Goal: Task Accomplishment & Management: Manage account settings

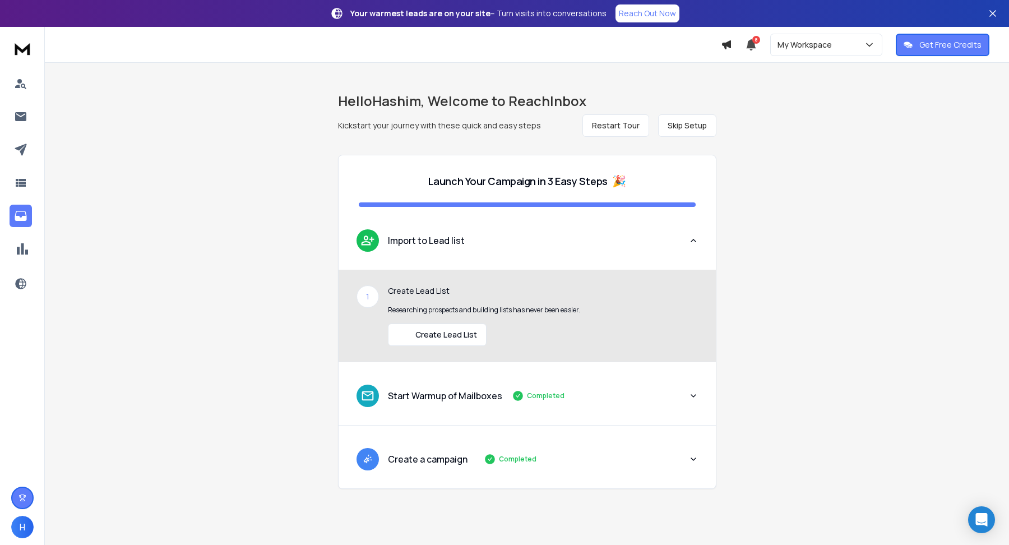
click at [22, 225] on link at bounding box center [21, 216] width 22 height 22
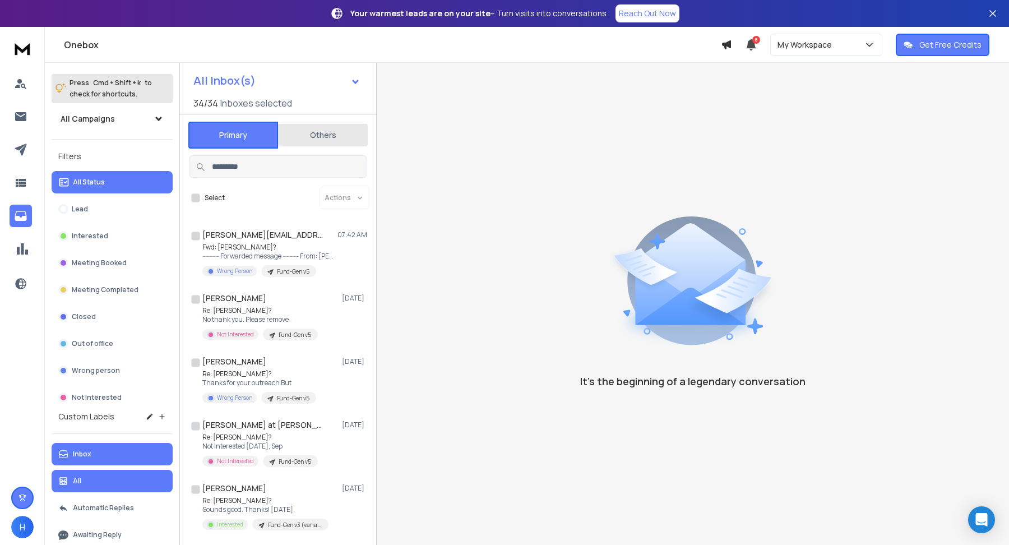
click at [95, 477] on button "All" at bounding box center [112, 481] width 121 height 22
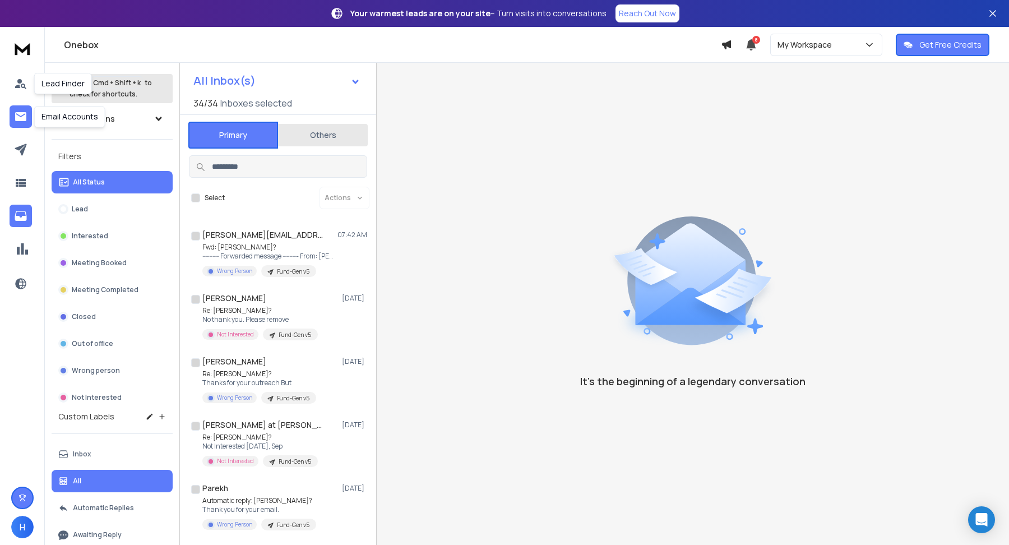
click at [17, 107] on link at bounding box center [21, 116] width 22 height 22
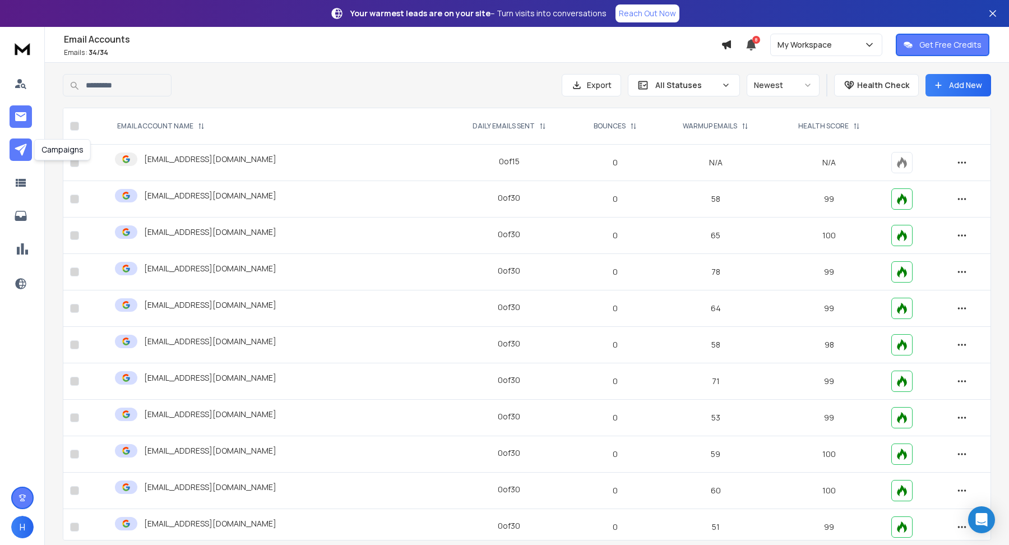
click at [24, 155] on icon at bounding box center [20, 149] width 13 height 13
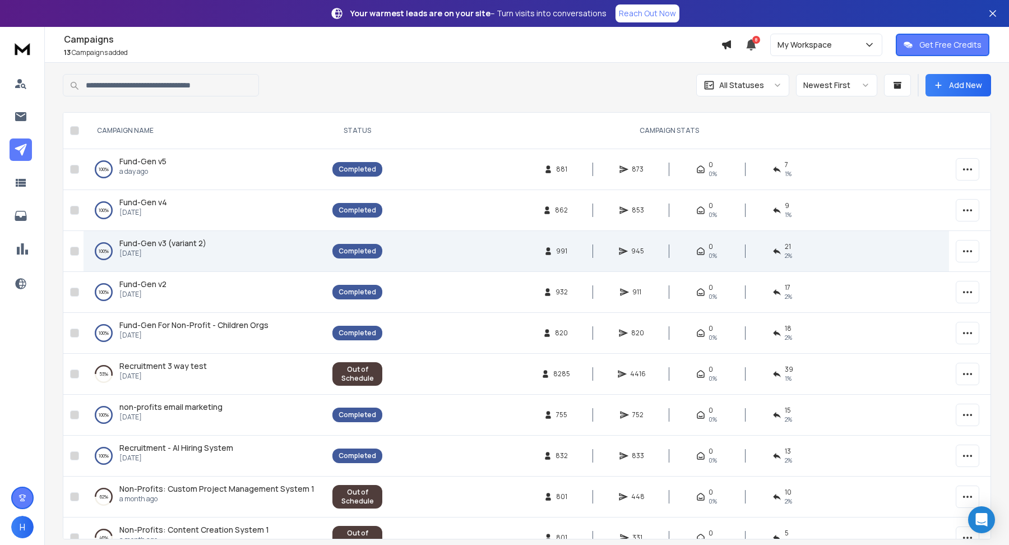
click at [503, 244] on div "991 945 0 0 % 21 2 %" at bounding box center [669, 251] width 547 height 18
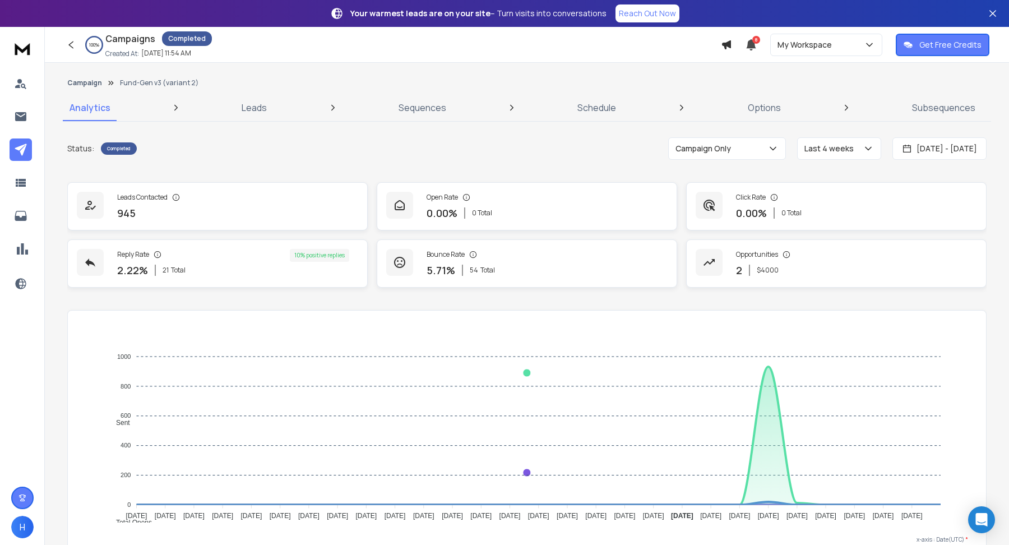
click at [287, 111] on div "Analytics Leads Sequences Schedule Options Subsequences" at bounding box center [522, 107] width 919 height 27
click at [264, 110] on p "Leads" at bounding box center [254, 107] width 25 height 13
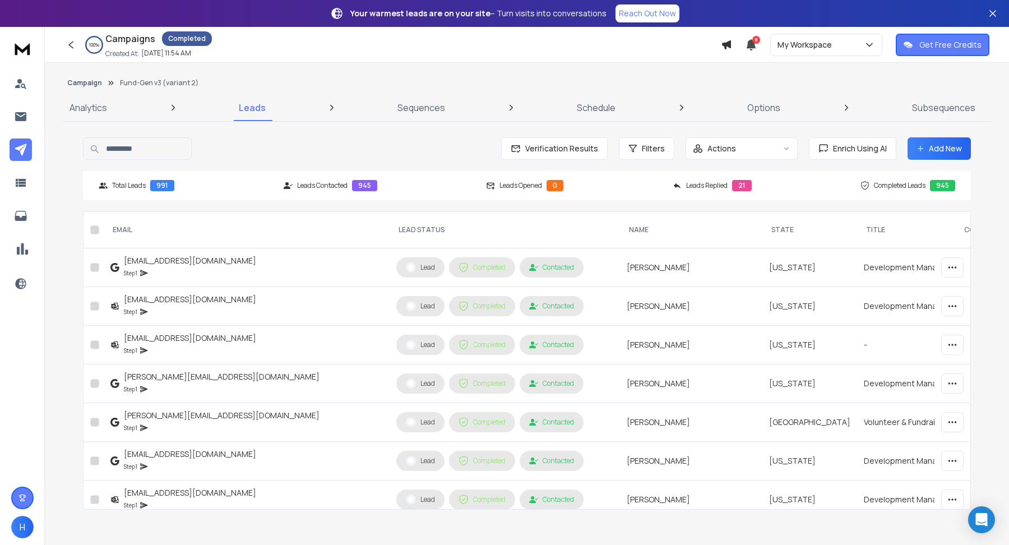
click at [380, 88] on div "Campaign Fund-Gen v3 (variant 2)" at bounding box center [527, 83] width 928 height 18
click at [386, 108] on div "Analytics Leads Sequences Schedule Options Subsequences" at bounding box center [522, 107] width 919 height 27
click at [400, 97] on link "Sequences" at bounding box center [421, 107] width 61 height 27
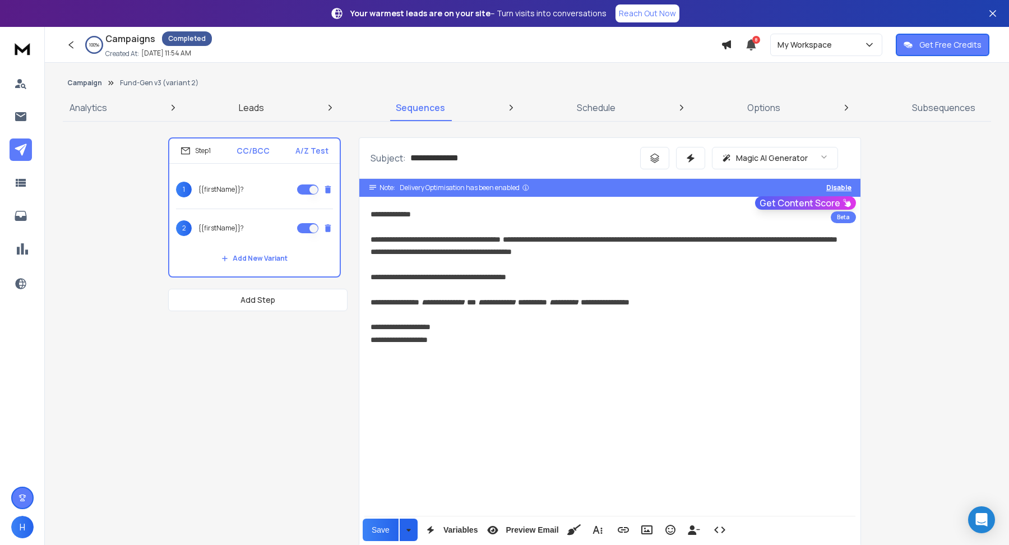
click at [251, 95] on link "Leads" at bounding box center [251, 107] width 39 height 27
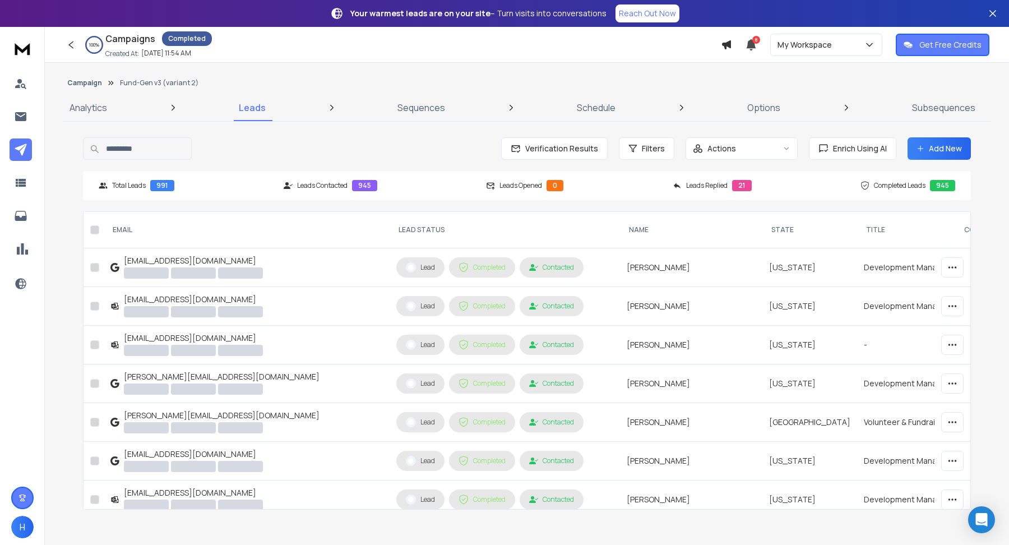
drag, startPoint x: 433, startPoint y: 80, endPoint x: 433, endPoint y: 89, distance: 9.0
click at [433, 80] on div "Campaign Fund-Gen v3 (variant 2)" at bounding box center [526, 82] width 919 height 9
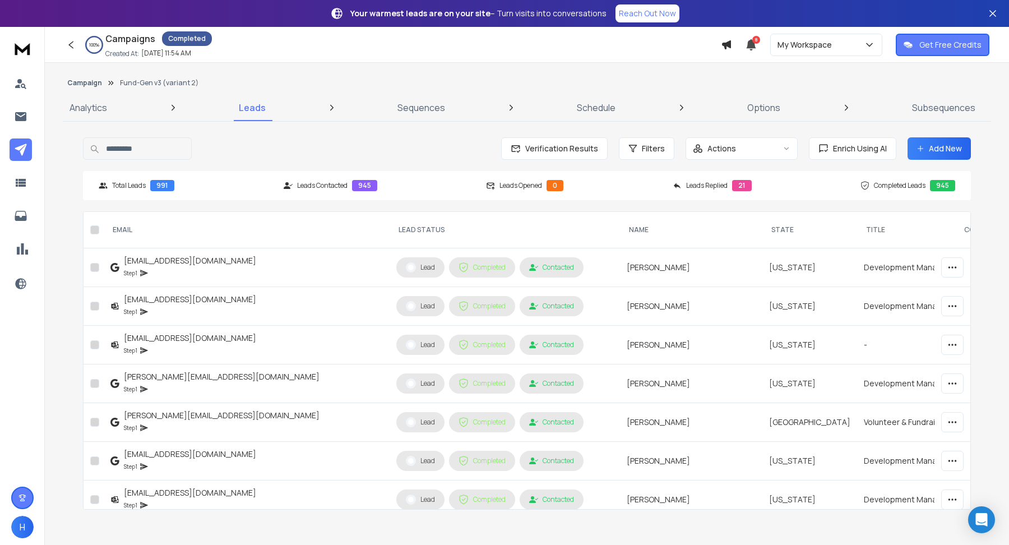
click at [762, 272] on td "[US_STATE]" at bounding box center [809, 267] width 95 height 39
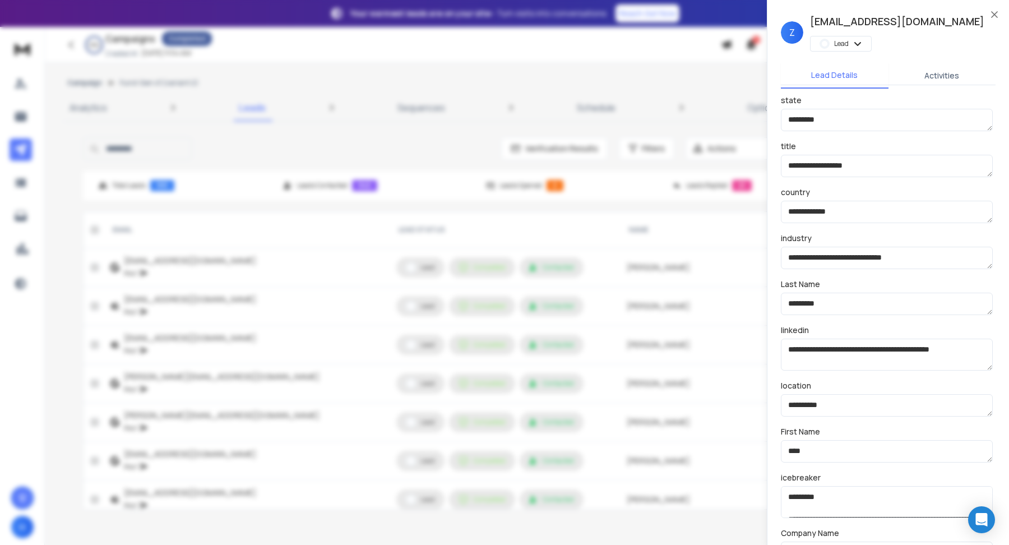
scroll to position [76, 0]
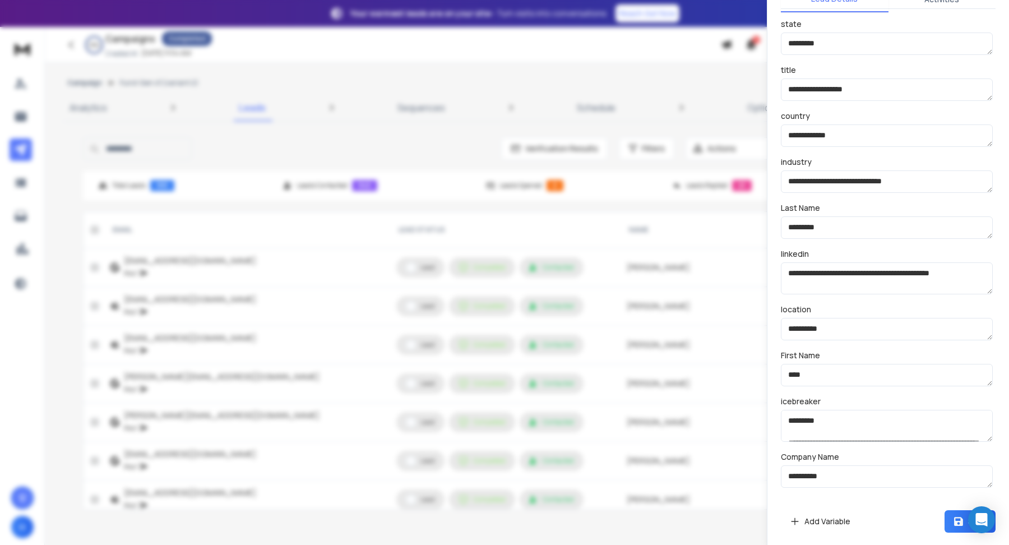
click at [824, 436] on textarea "**********" at bounding box center [887, 426] width 212 height 32
click at [689, 446] on div at bounding box center [504, 272] width 1009 height 545
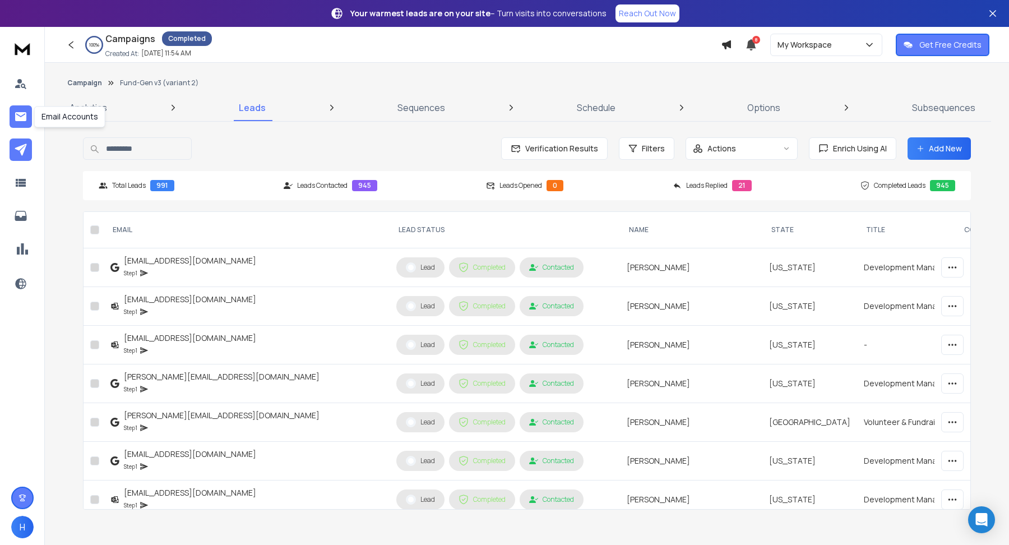
click at [25, 112] on icon at bounding box center [20, 116] width 13 height 13
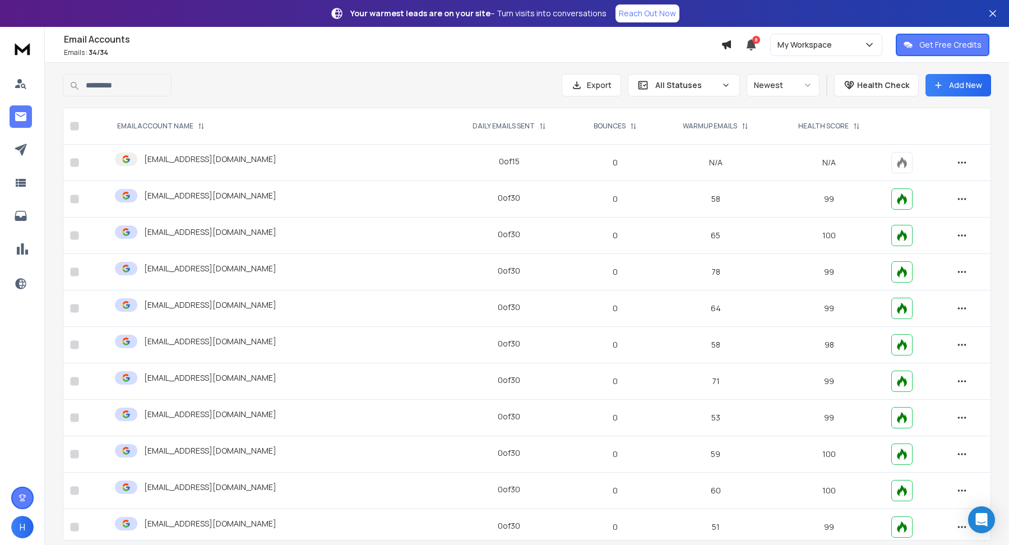
click at [0, 110] on div "H" at bounding box center [22, 288] width 45 height 523
click at [35, 129] on div at bounding box center [23, 118] width 26 height 26
click at [24, 153] on icon at bounding box center [20, 149] width 13 height 13
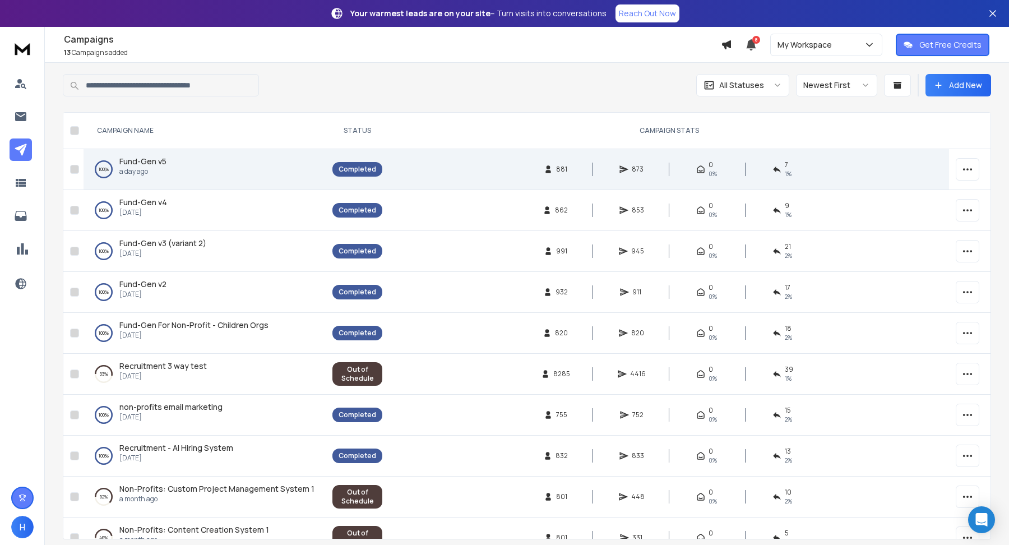
click at [979, 172] on button "button" at bounding box center [968, 169] width 24 height 22
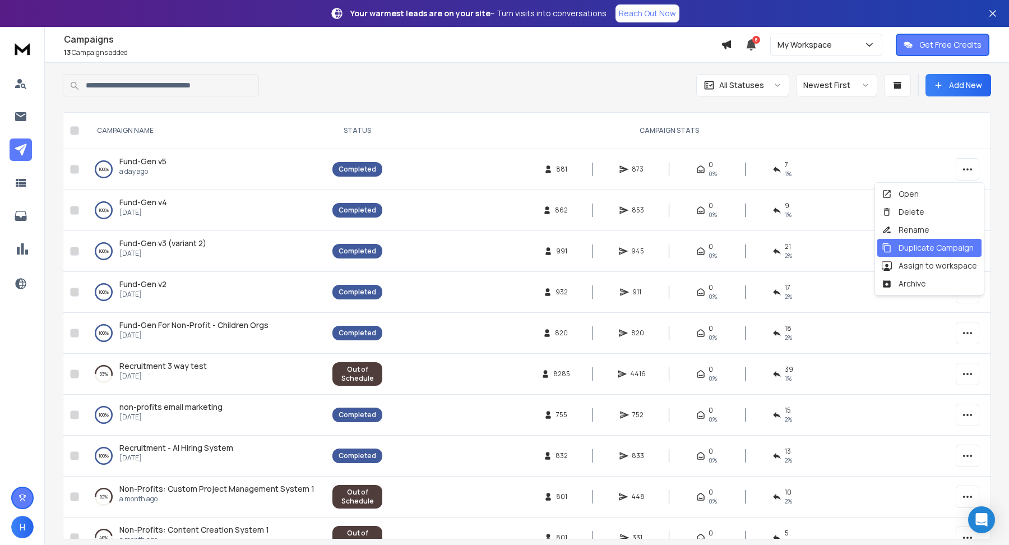
click at [957, 248] on div "Duplicate Campaign" at bounding box center [928, 247] width 92 height 11
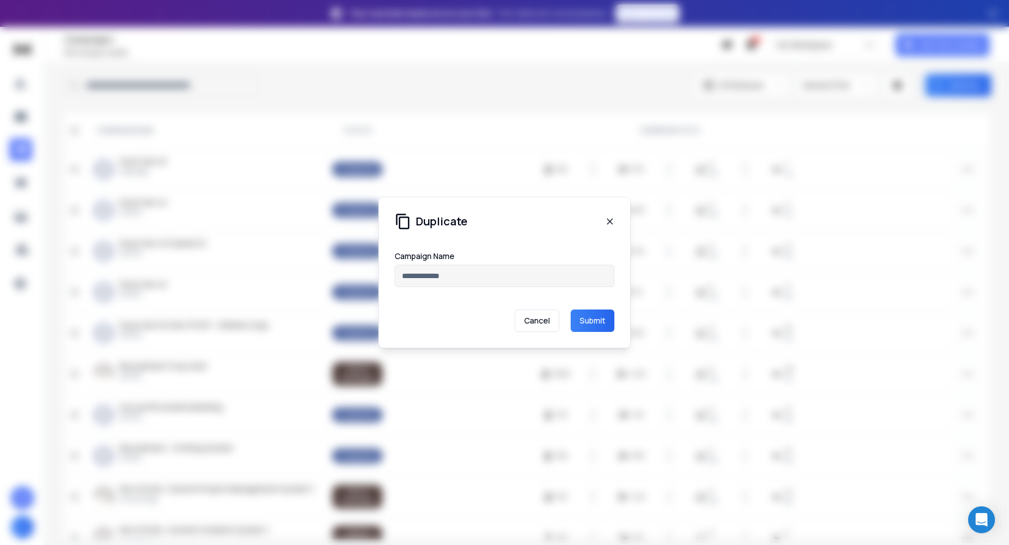
click at [577, 272] on input "text" at bounding box center [505, 276] width 220 height 22
type input "**********"
click at [603, 303] on form "**********" at bounding box center [505, 292] width 220 height 80
click at [603, 321] on button "Submit" at bounding box center [593, 320] width 44 height 22
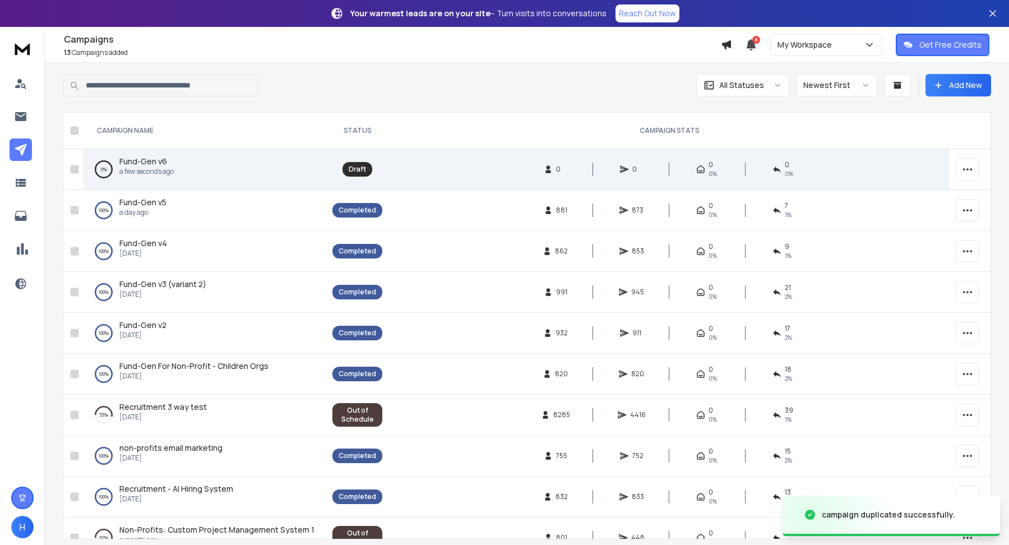
click at [465, 171] on div "0 0 0 0% 0 0%" at bounding box center [669, 169] width 547 height 18
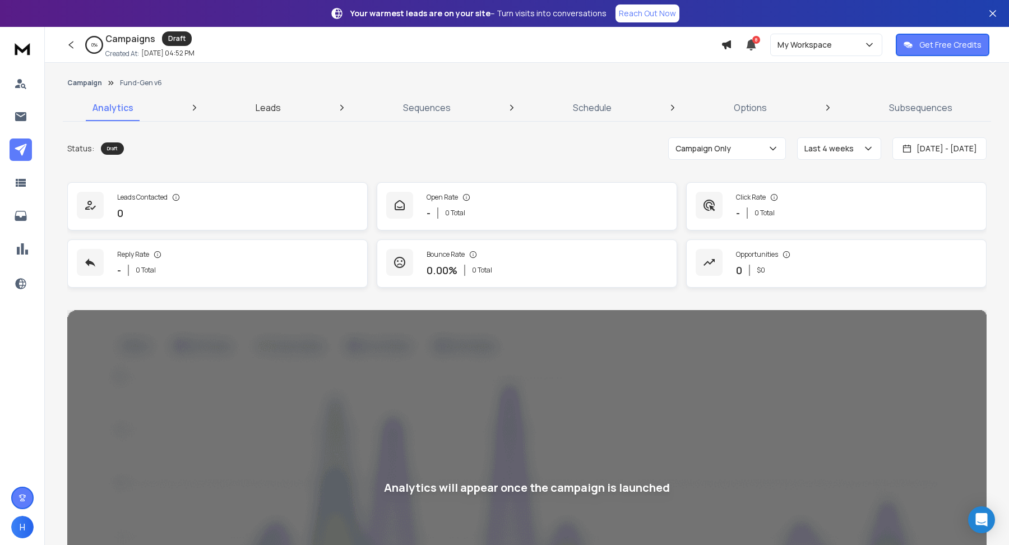
click at [250, 117] on link "Leads" at bounding box center [268, 107] width 39 height 27
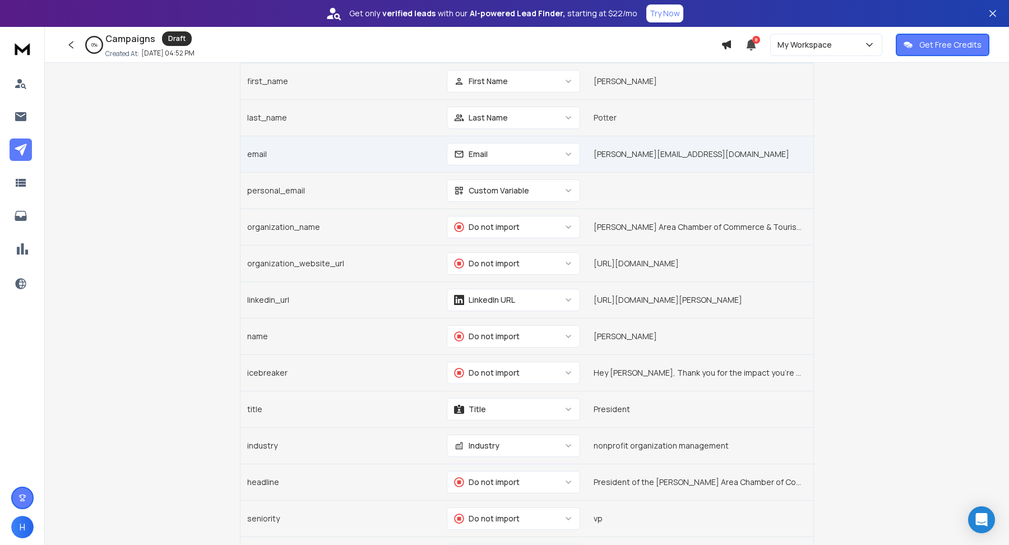
scroll to position [210, 0]
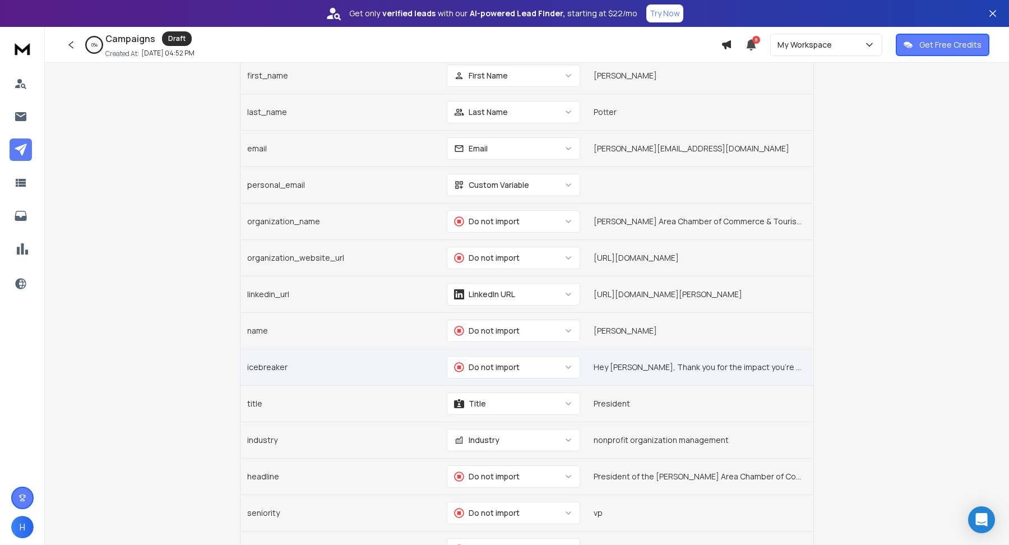
click at [539, 381] on td "Do not import" at bounding box center [513, 367] width 147 height 36
click at [539, 370] on button "Do not import" at bounding box center [513, 367] width 133 height 22
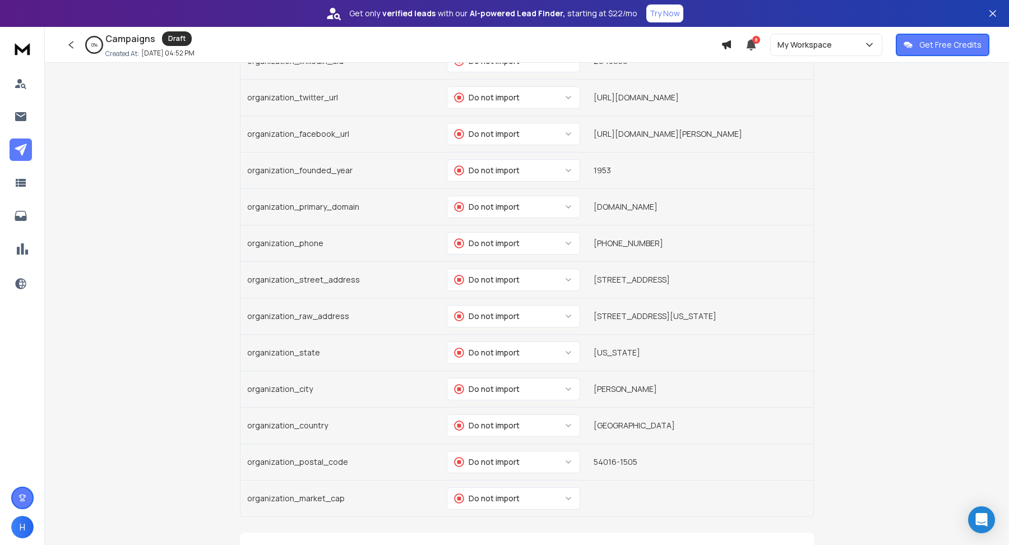
scroll to position [1489, 0]
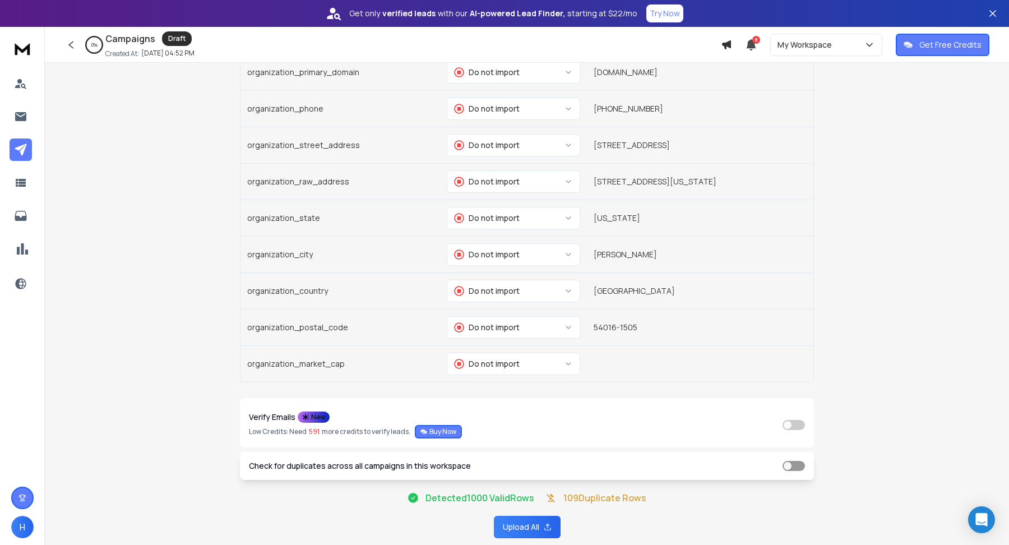
click at [549, 523] on icon at bounding box center [548, 527] width 8 height 8
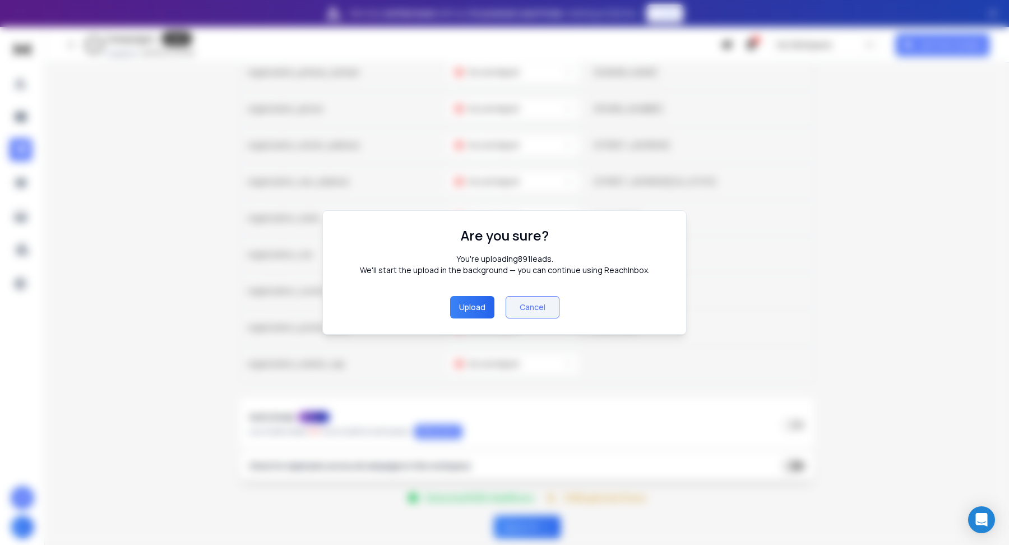
click at [468, 316] on button "Upload" at bounding box center [472, 307] width 44 height 22
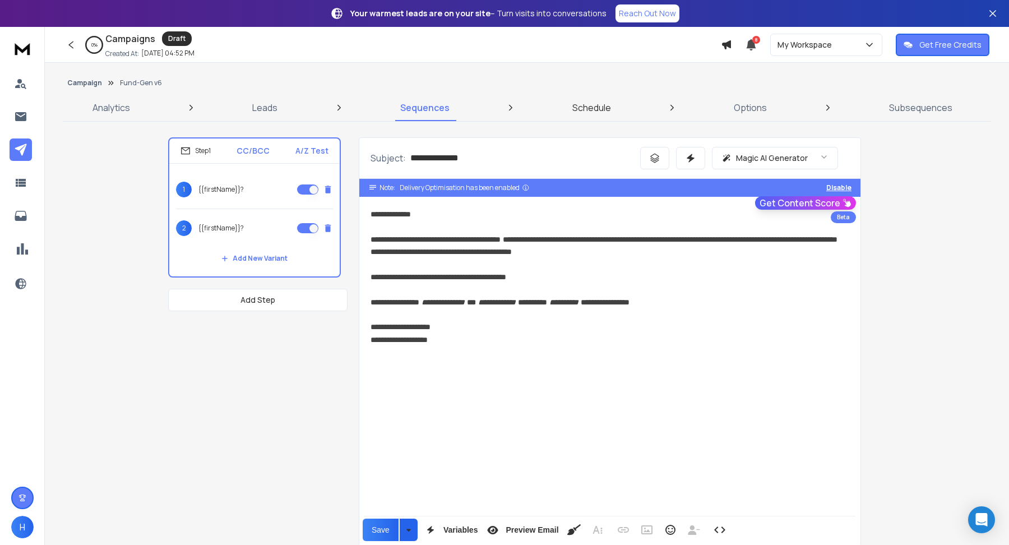
click at [577, 110] on p "Schedule" at bounding box center [591, 107] width 39 height 13
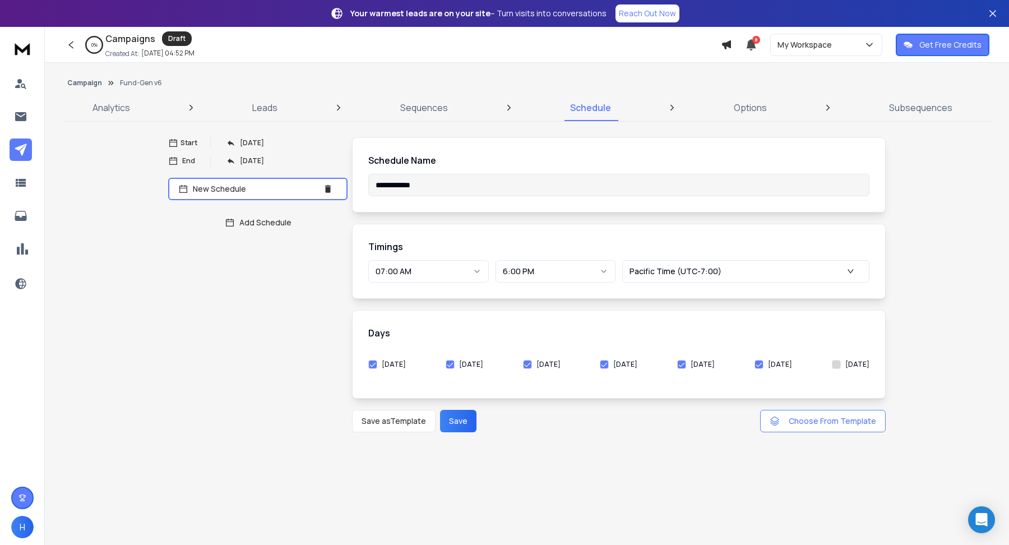
click at [264, 145] on p "[DATE]" at bounding box center [252, 142] width 24 height 9
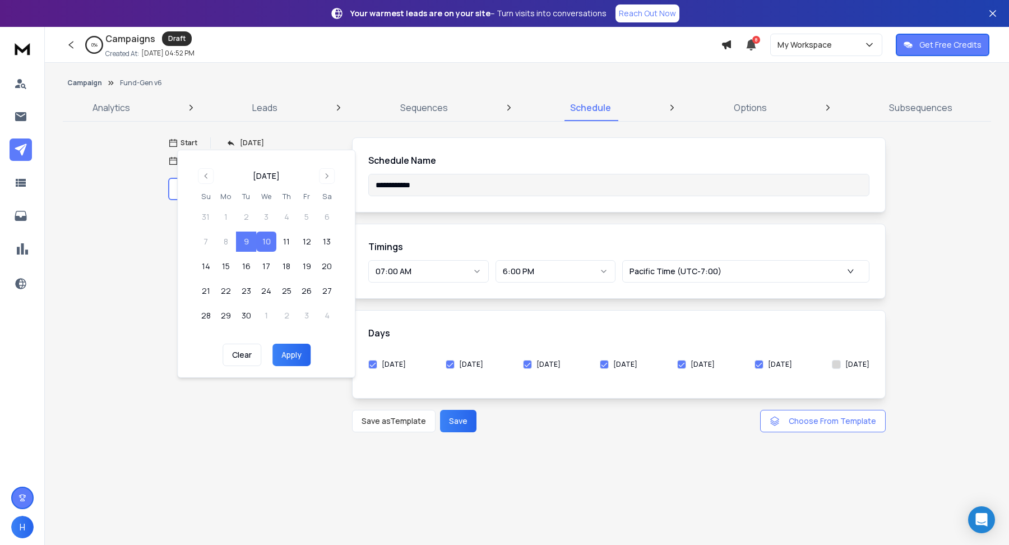
click at [274, 244] on button "10" at bounding box center [266, 242] width 20 height 20
click at [283, 363] on button "Apply" at bounding box center [291, 355] width 38 height 22
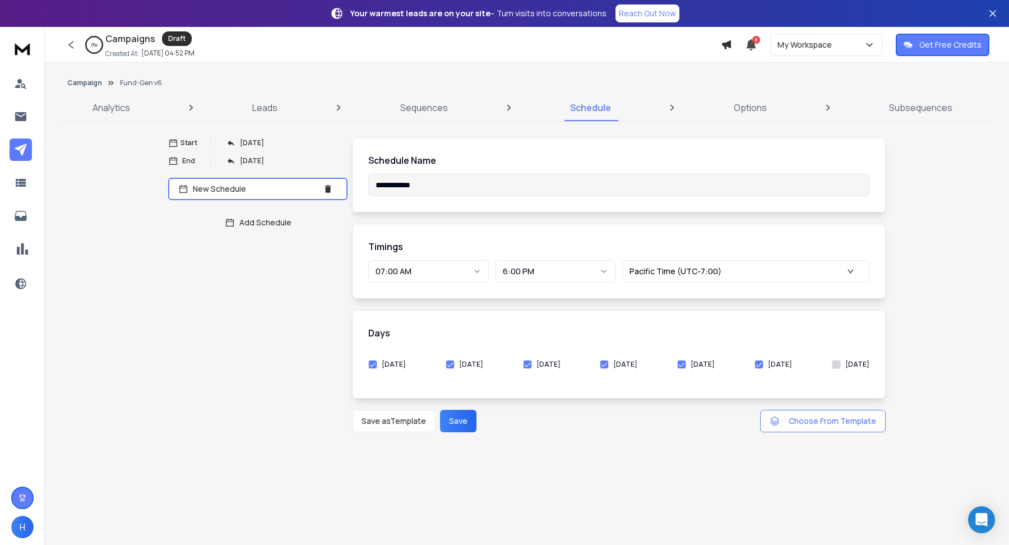
click at [461, 418] on button "Save" at bounding box center [458, 421] width 36 height 22
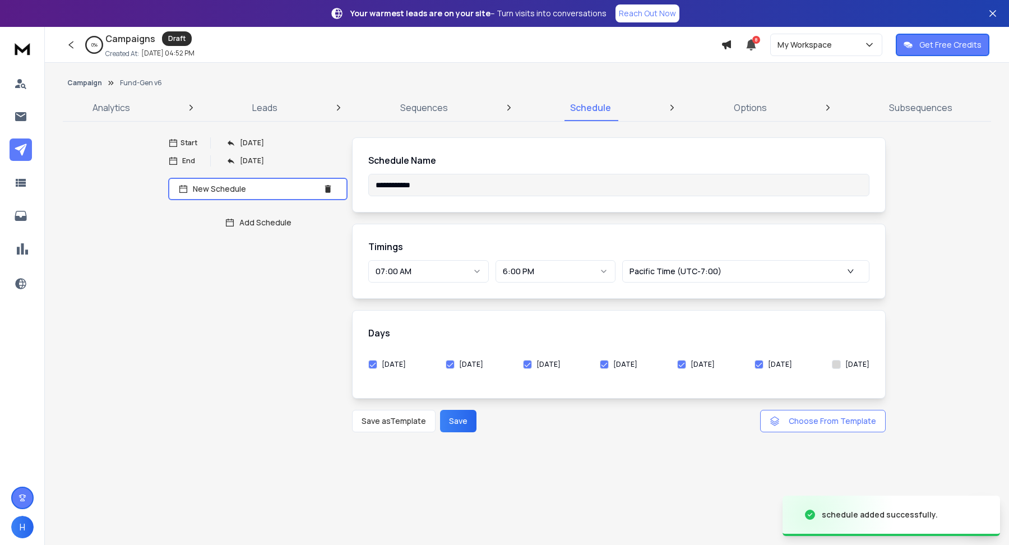
click at [469, 417] on button "Save" at bounding box center [458, 421] width 36 height 22
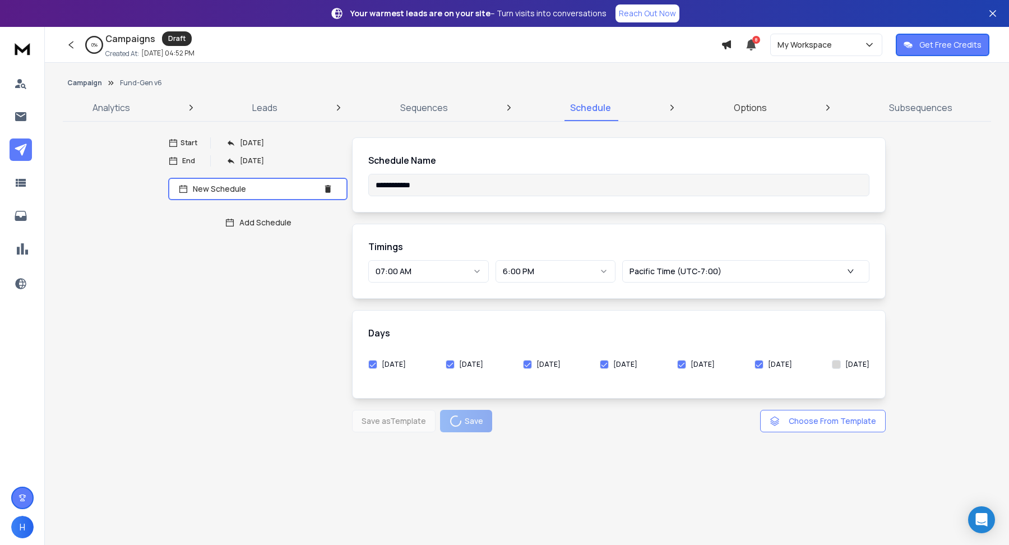
click at [756, 109] on p "Options" at bounding box center [750, 107] width 33 height 13
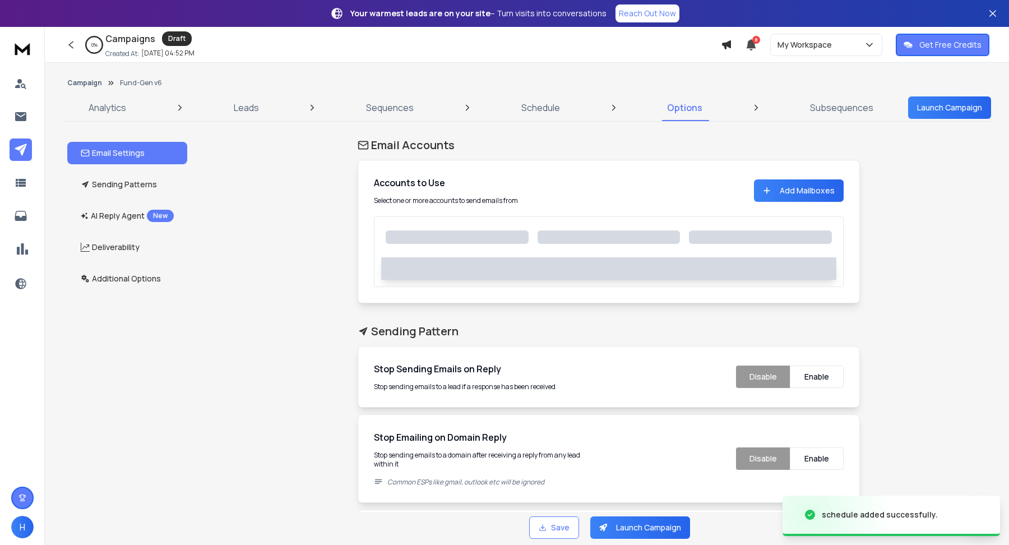
select select "*"
type input "****"
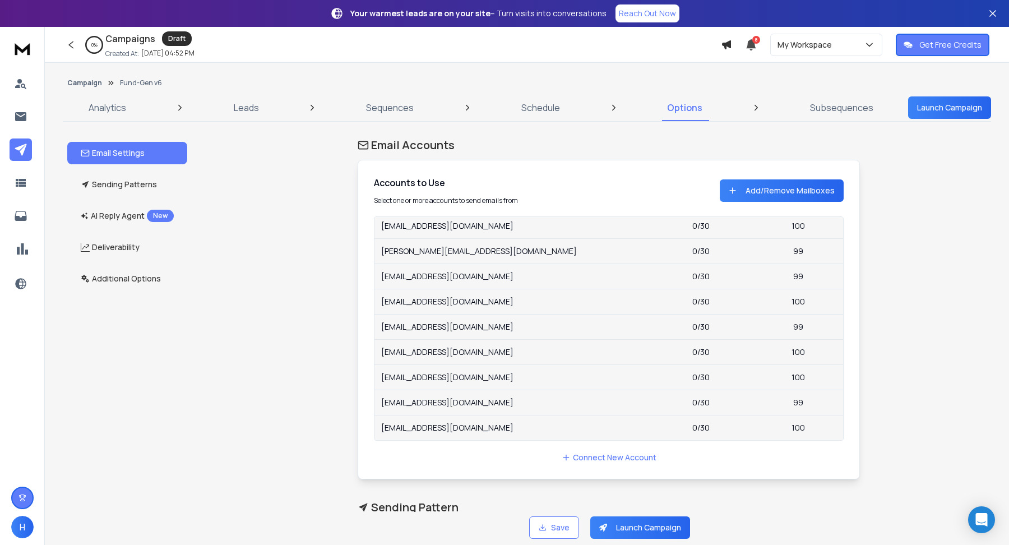
scroll to position [628, 0]
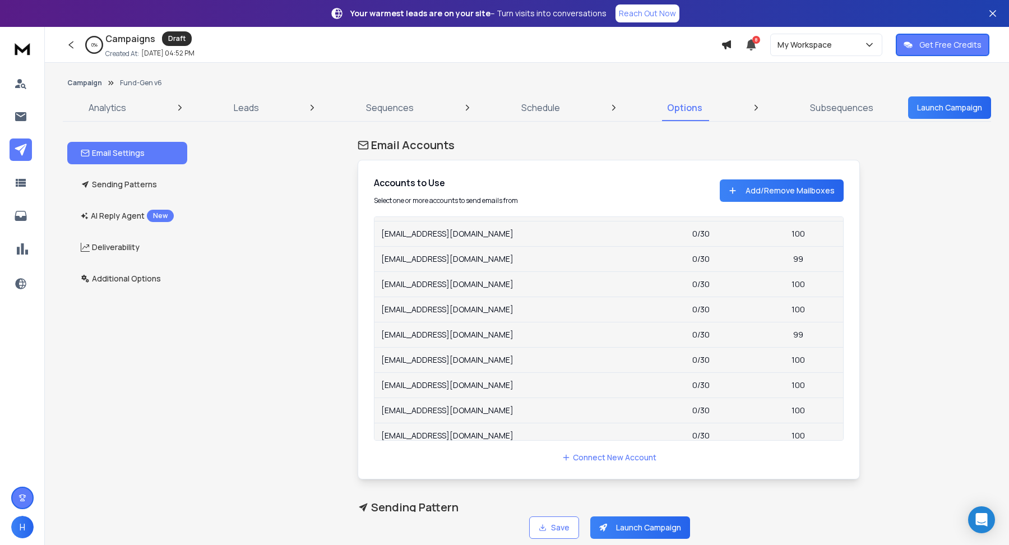
click at [989, 289] on div "Email Accounts Accounts to Use Select one or more accounts to send emails from …" at bounding box center [615, 324] width 821 height 375
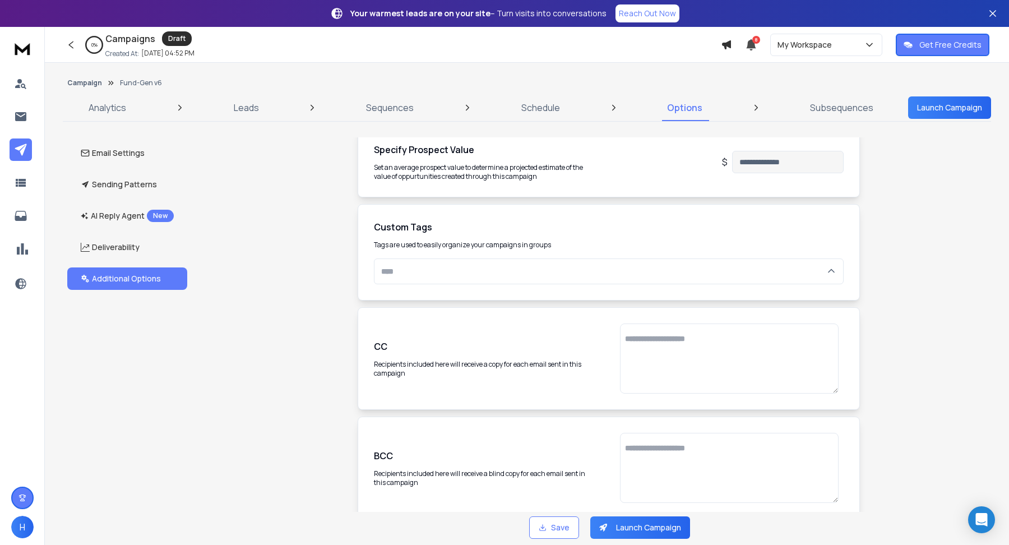
scroll to position [2126, 0]
click at [546, 523] on button "Save" at bounding box center [554, 527] width 50 height 22
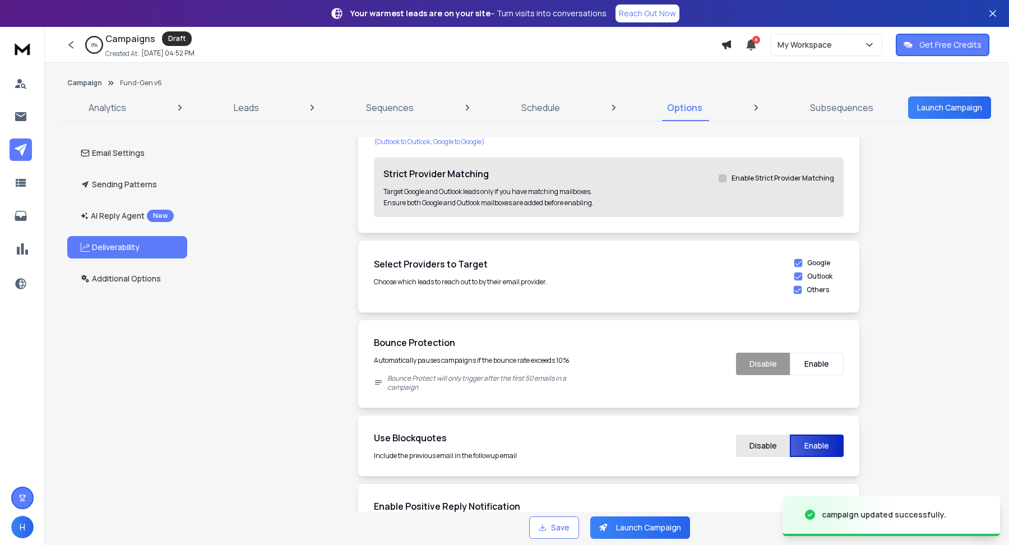
scroll to position [1447, 0]
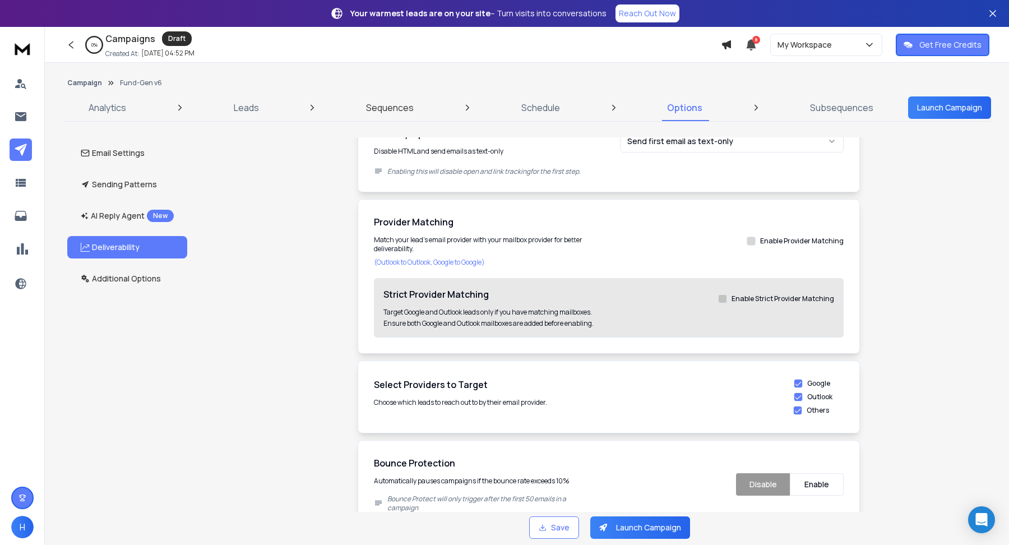
click at [407, 109] on p "Sequences" at bounding box center [390, 107] width 48 height 13
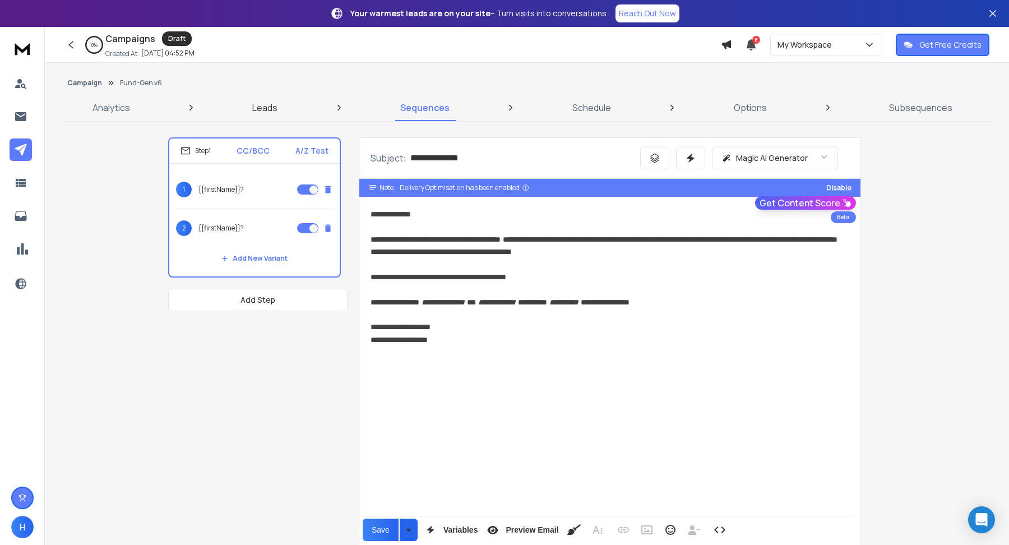
click at [273, 114] on p "Leads" at bounding box center [264, 107] width 25 height 13
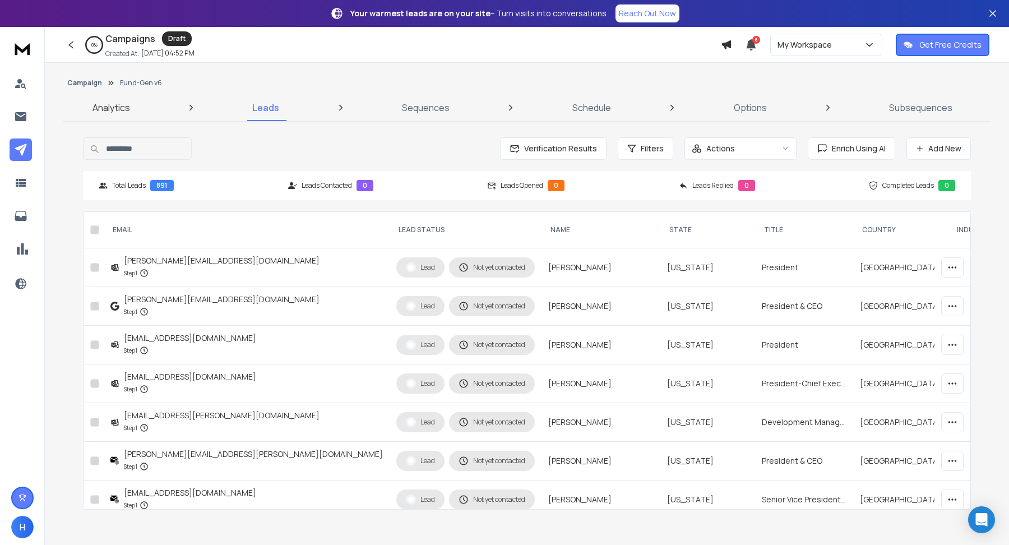
click at [128, 108] on p "Analytics" at bounding box center [112, 107] width 38 height 13
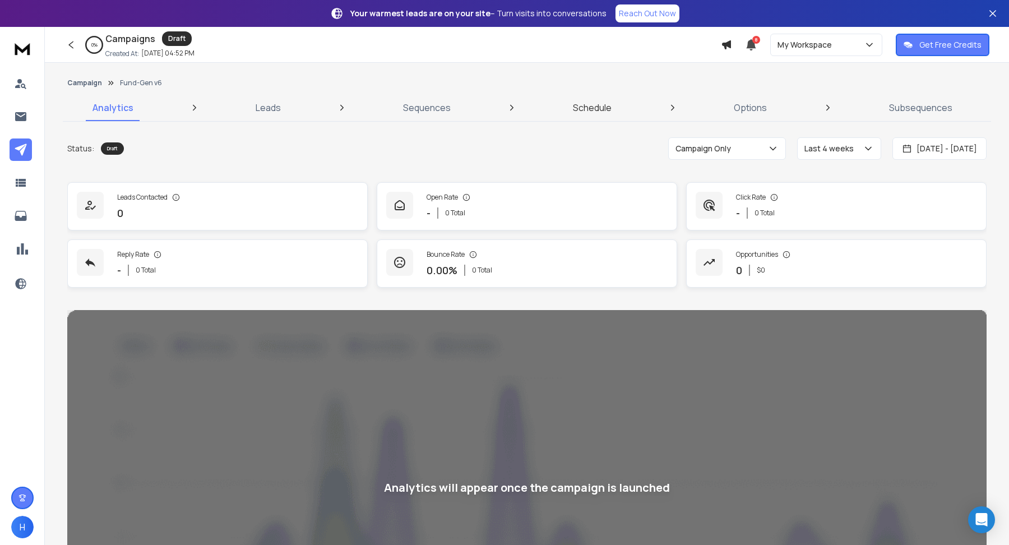
click at [617, 108] on link "Schedule" at bounding box center [592, 107] width 52 height 27
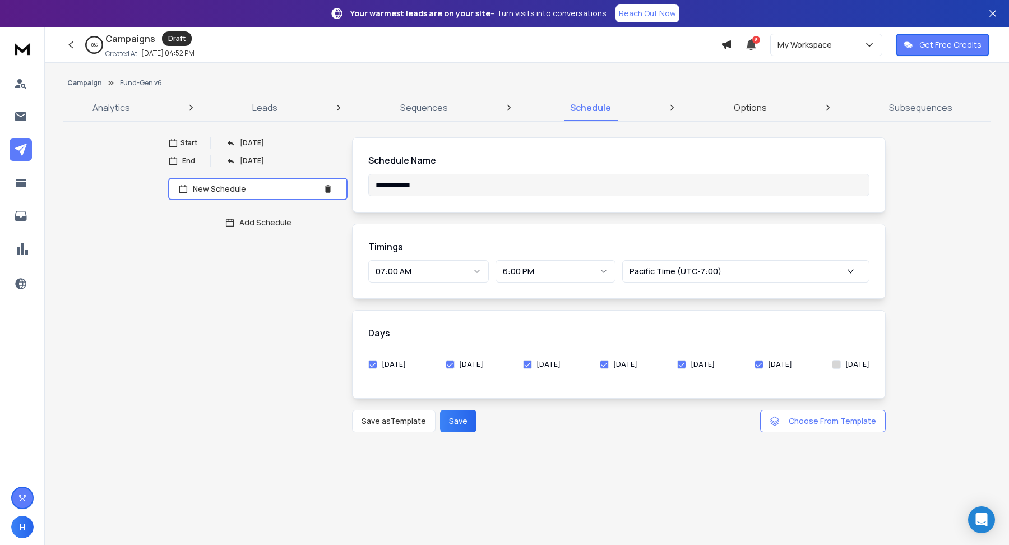
click at [753, 113] on p "Options" at bounding box center [750, 107] width 33 height 13
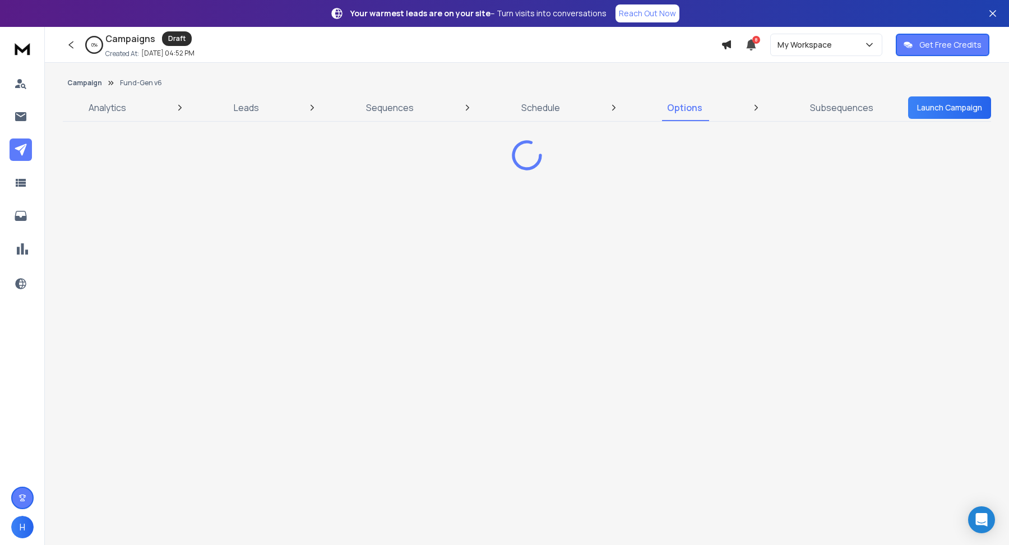
select select "*"
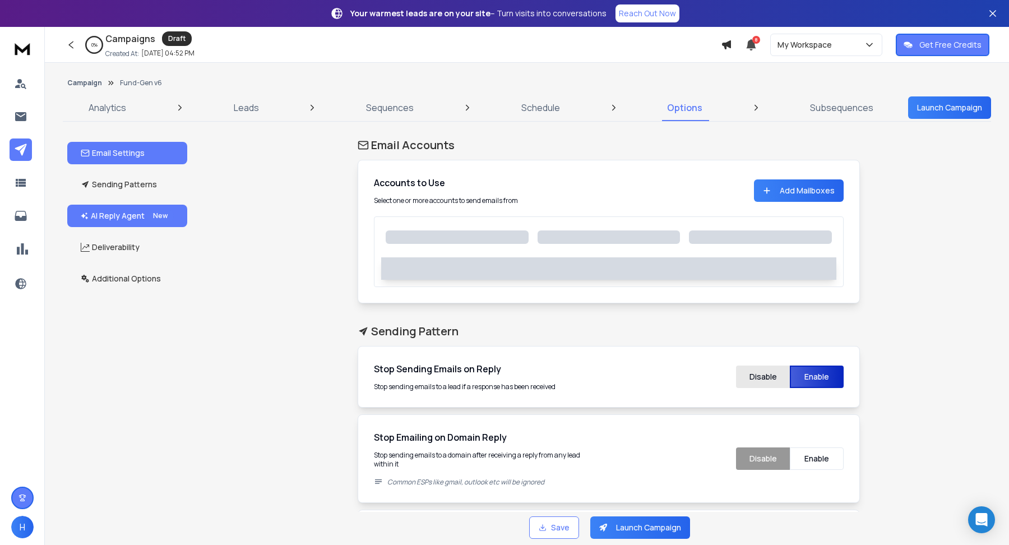
click at [118, 219] on p "AI Reply Agent New" at bounding box center [127, 216] width 93 height 12
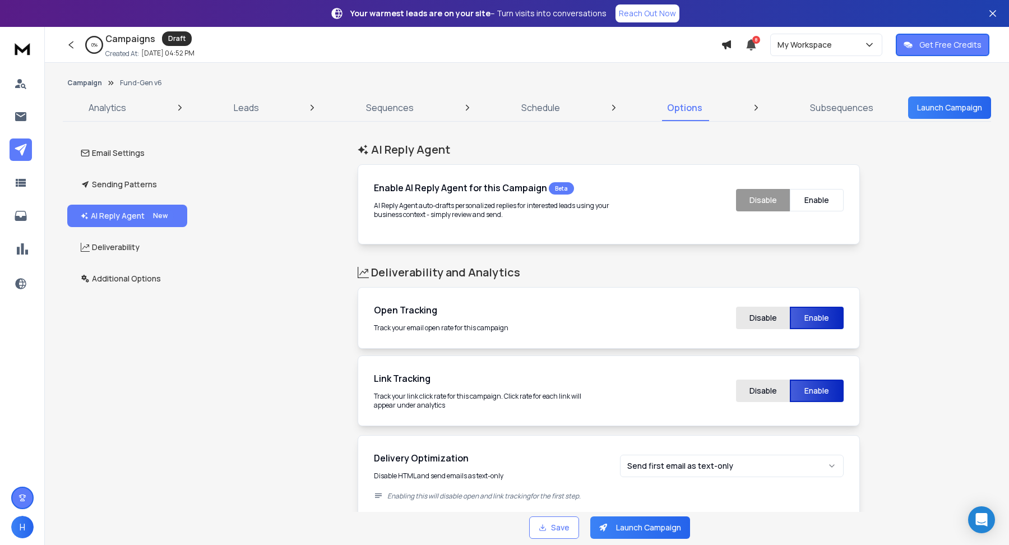
scroll to position [1123, 0]
click at [807, 200] on button "Enable" at bounding box center [817, 199] width 54 height 22
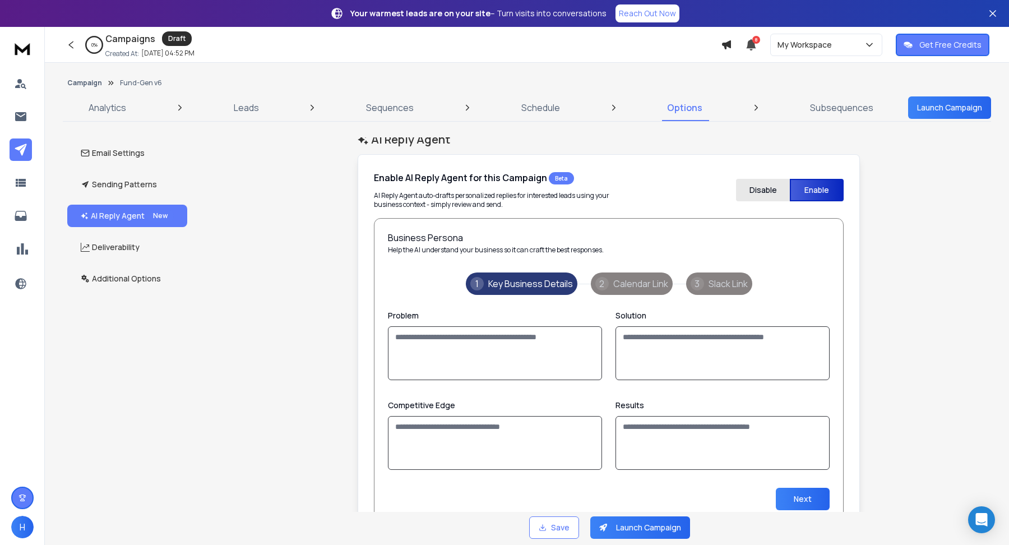
scroll to position [1109, 0]
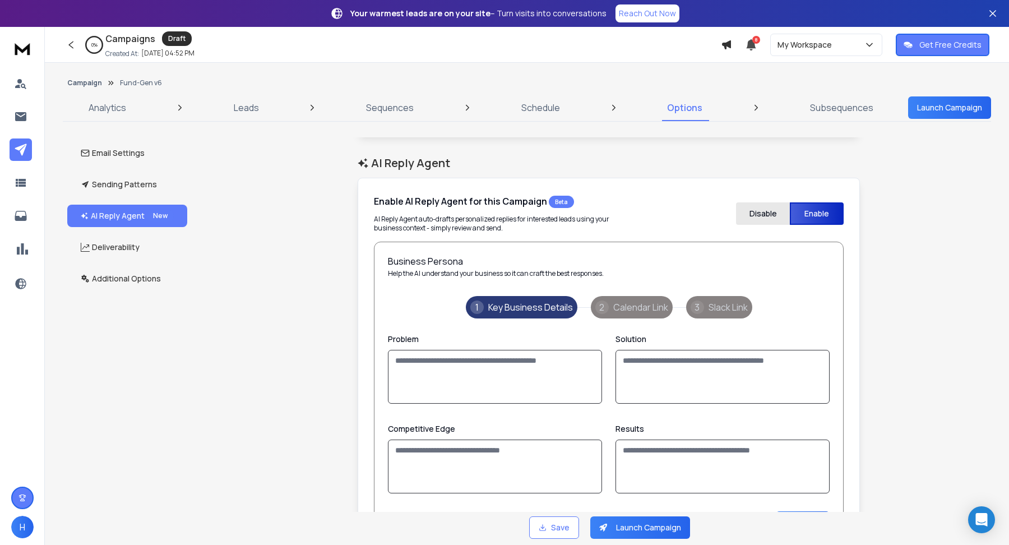
click at [757, 195] on div "Enable AI Reply Agent for this Campaign Beta AI Reply Agent auto-drafts persona…" at bounding box center [609, 213] width 470 height 39
click at [756, 206] on button "Disable" at bounding box center [763, 213] width 54 height 22
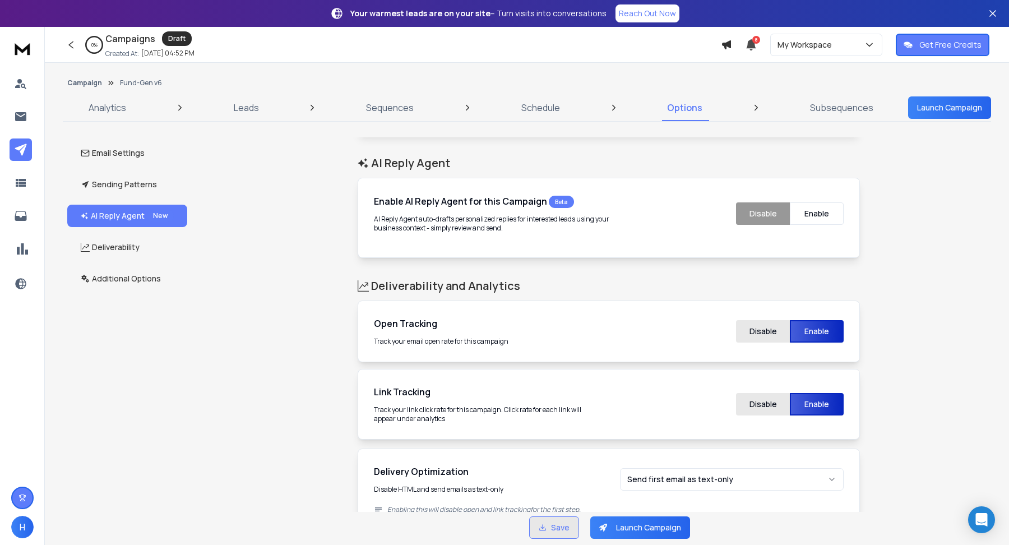
click at [569, 534] on button "Save" at bounding box center [554, 527] width 50 height 22
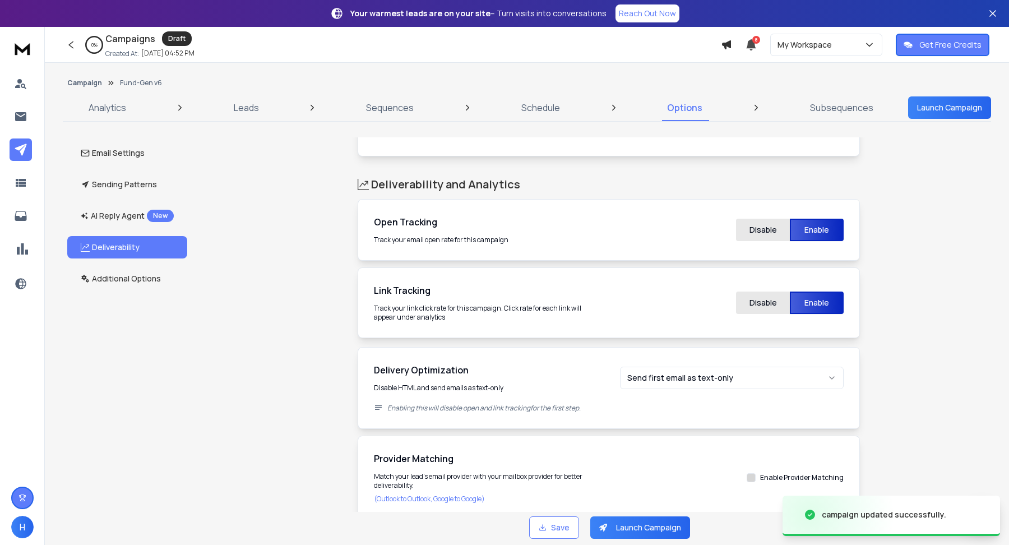
scroll to position [1215, 0]
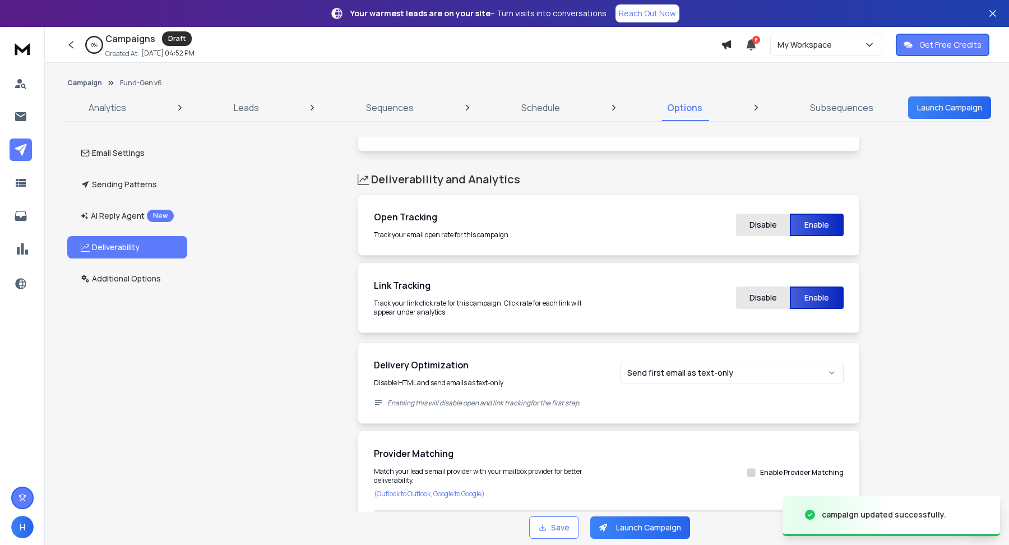
click at [692, 375] on button "Send first email as text-only" at bounding box center [732, 373] width 224 height 22
click at [904, 416] on div "Email Accounts Accounts to Use Select one or more accounts to send emails from …" at bounding box center [615, 324] width 821 height 375
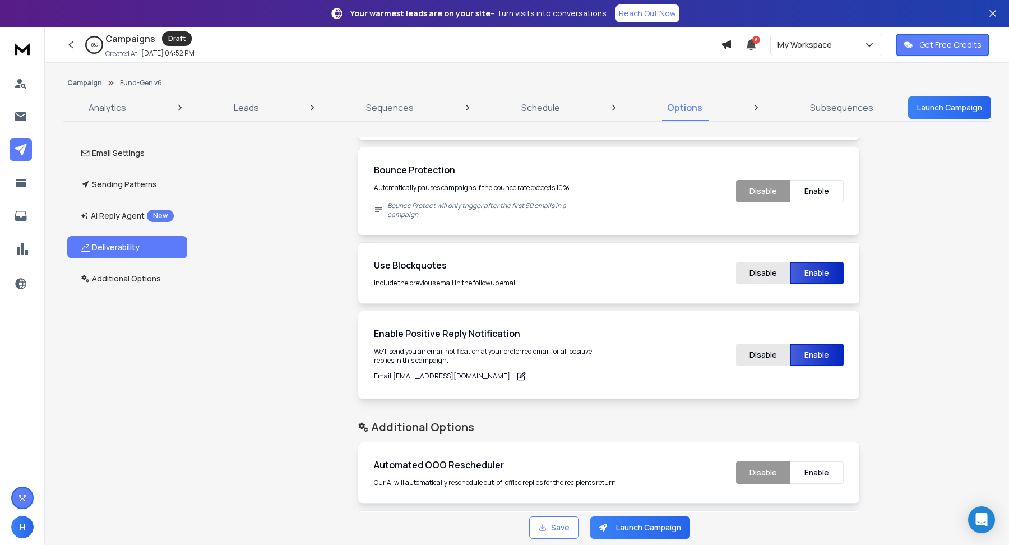
scroll to position [2126, 0]
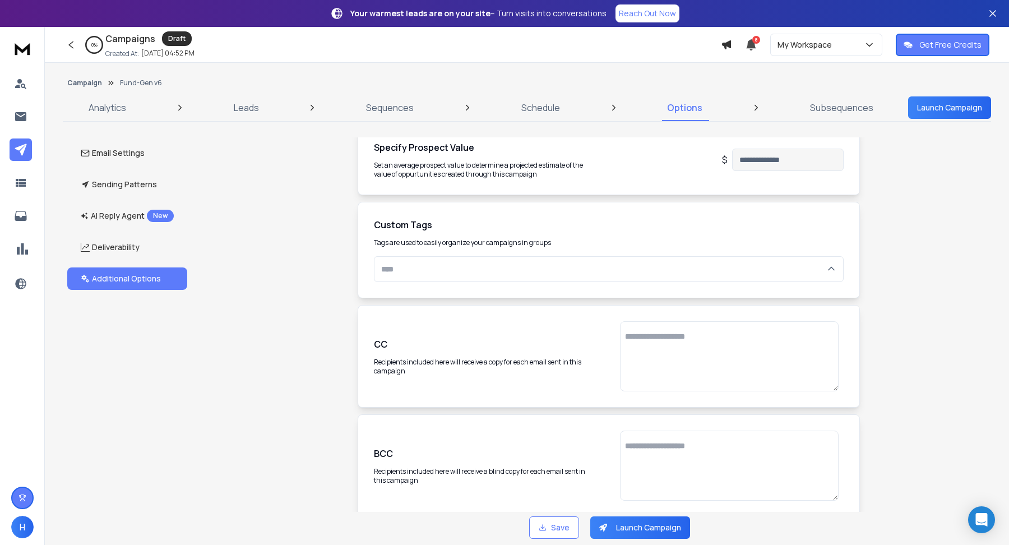
click at [627, 529] on button "Launch Campaign" at bounding box center [640, 527] width 100 height 22
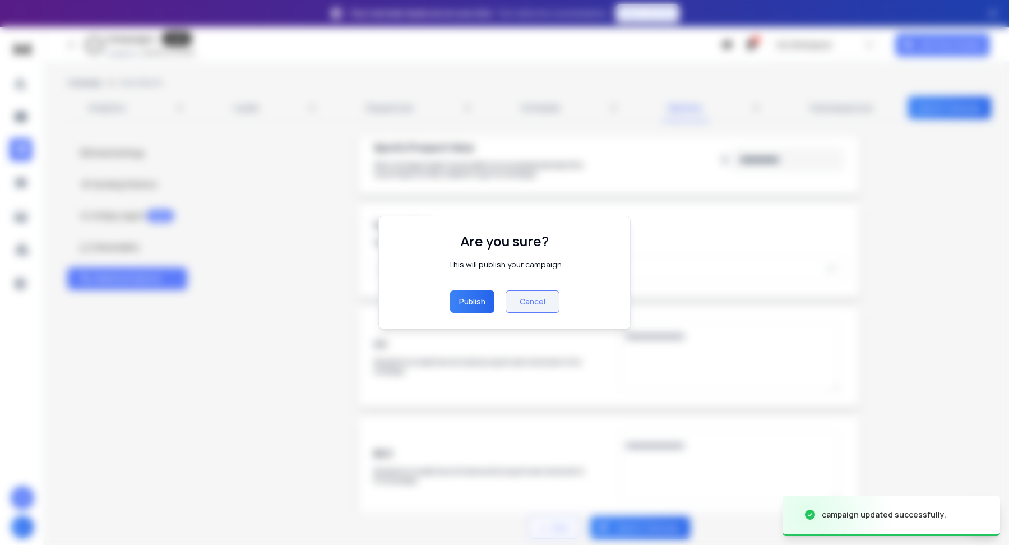
click at [477, 302] on button "Publish" at bounding box center [472, 301] width 44 height 22
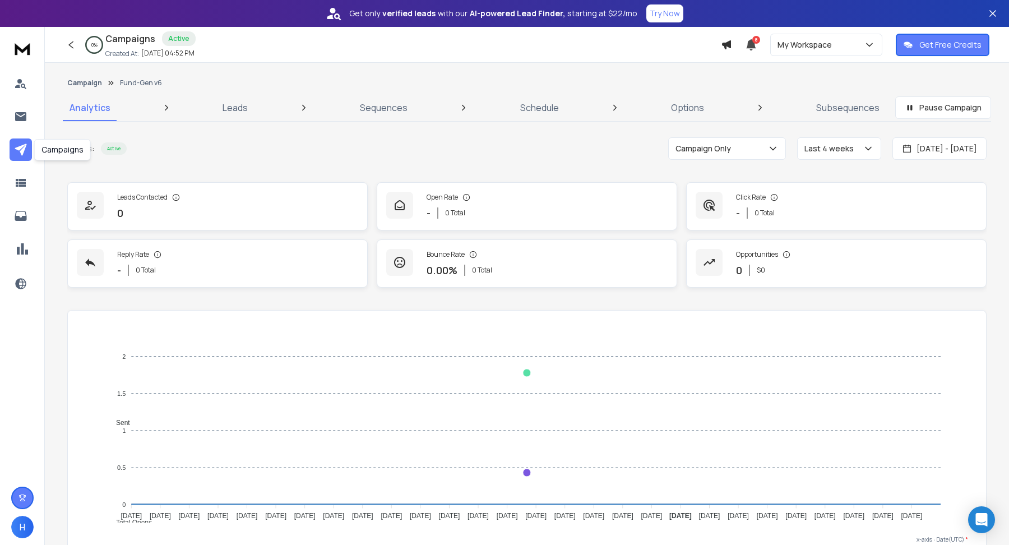
click at [27, 158] on link at bounding box center [21, 149] width 22 height 22
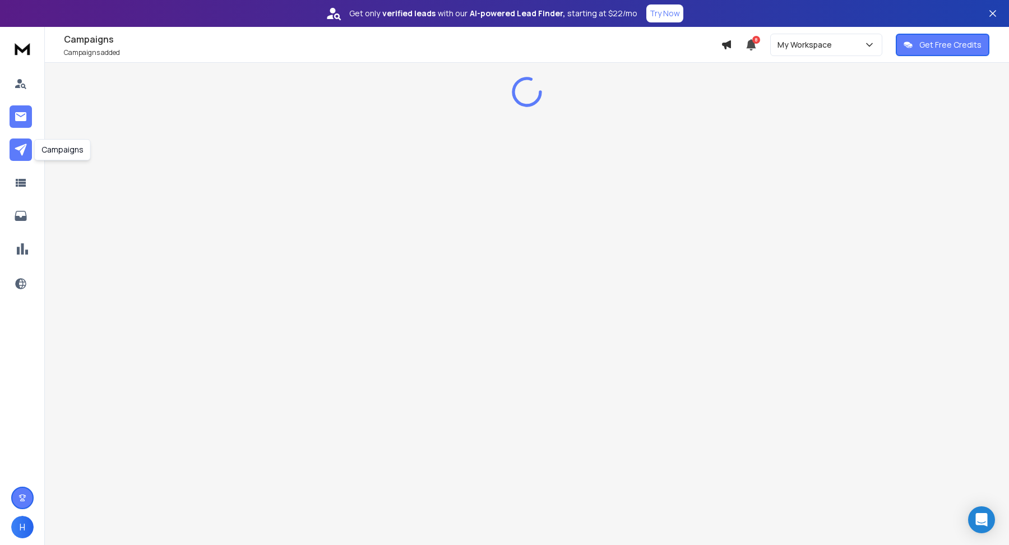
click at [25, 112] on icon at bounding box center [20, 116] width 13 height 13
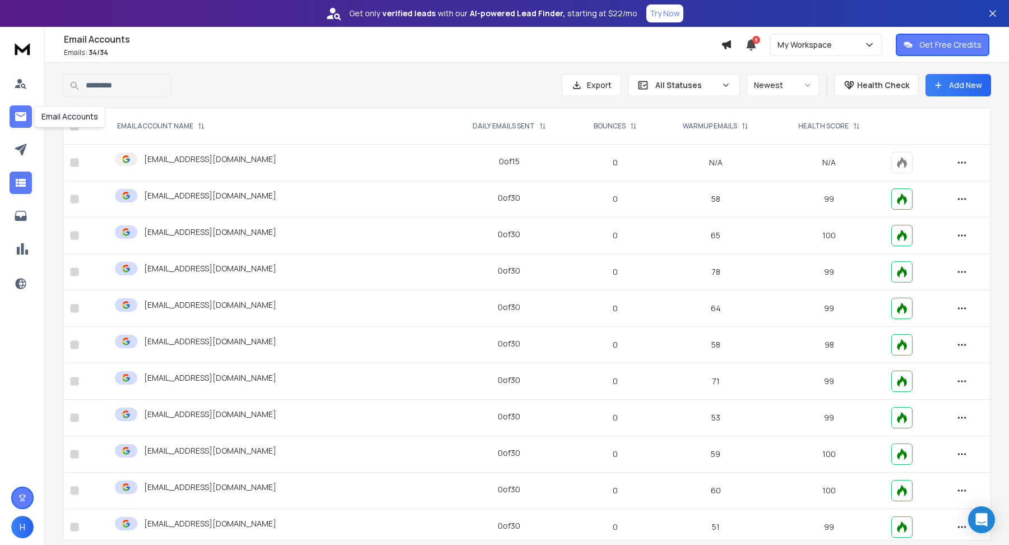
click at [20, 176] on icon at bounding box center [20, 182] width 13 height 13
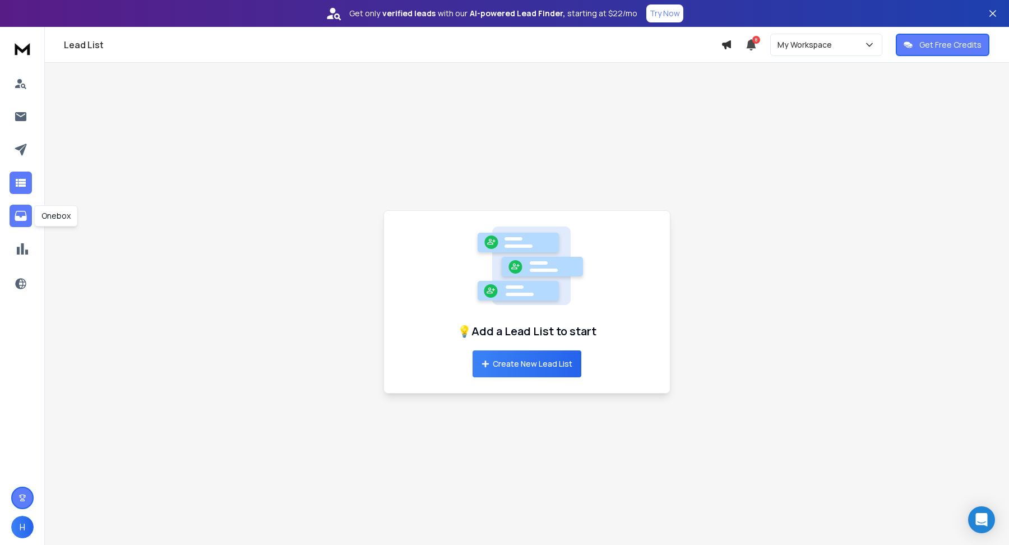
click at [24, 216] on icon at bounding box center [21, 216] width 12 height 10
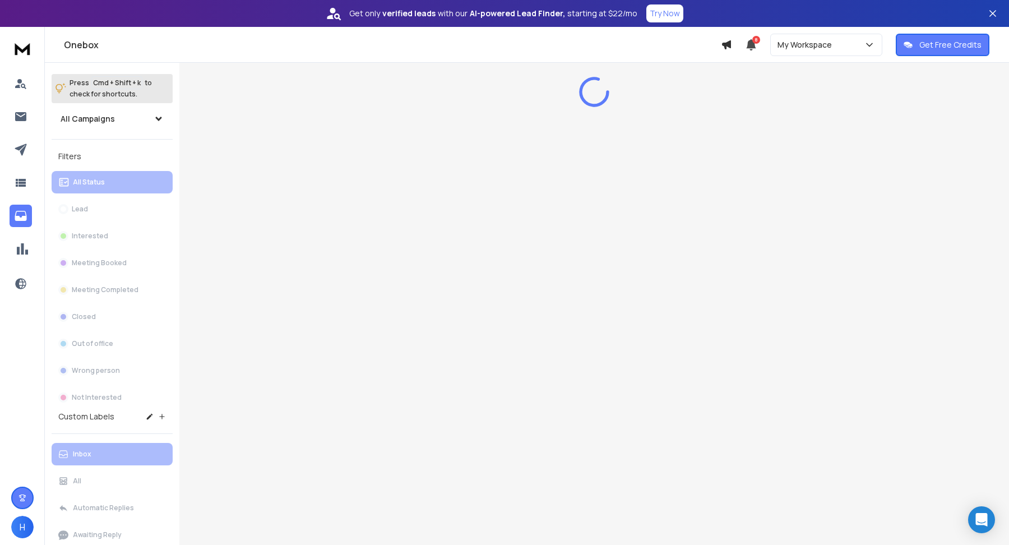
click at [101, 490] on div "Inbox All Automatic Replies Awaiting Reply Unread only Sent Archive" at bounding box center [112, 548] width 121 height 211
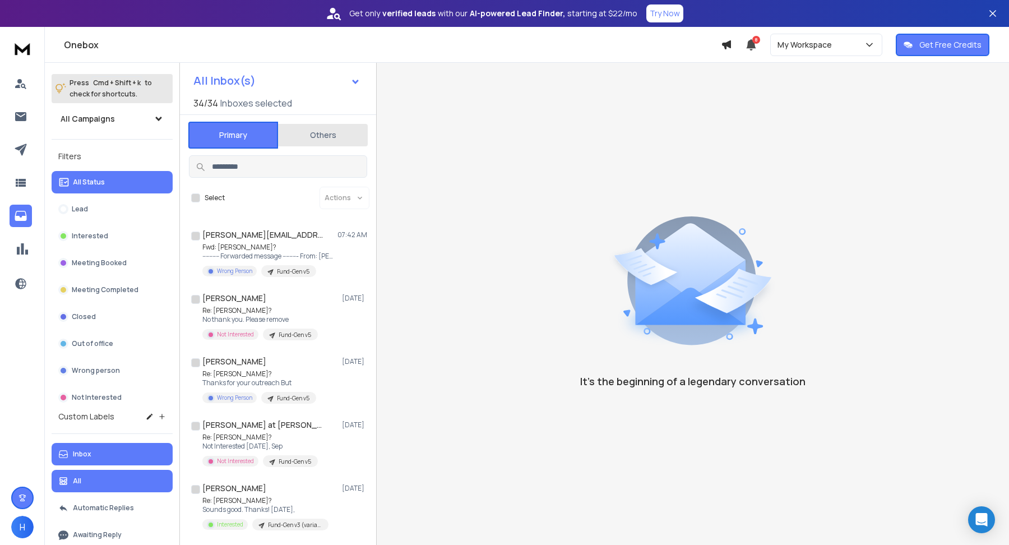
click at [101, 488] on button "All" at bounding box center [112, 481] width 121 height 22
